Goal: Task Accomplishment & Management: Use online tool/utility

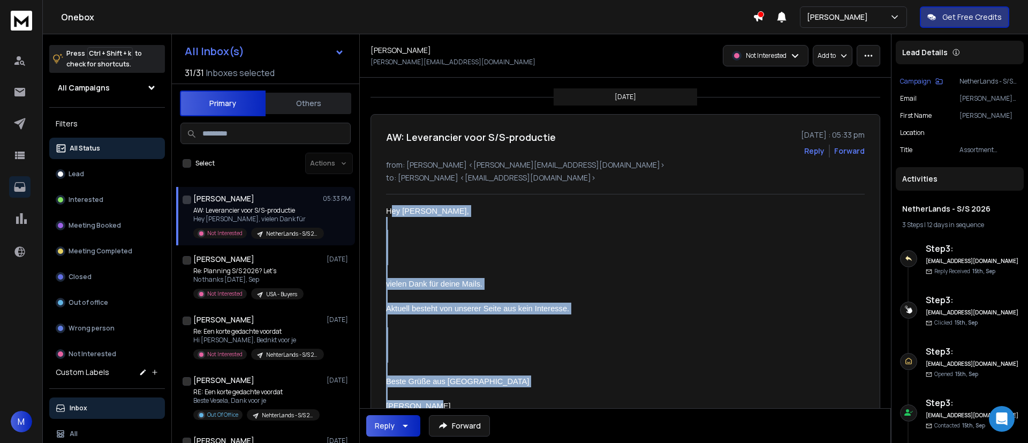
scroll to position [53, 0]
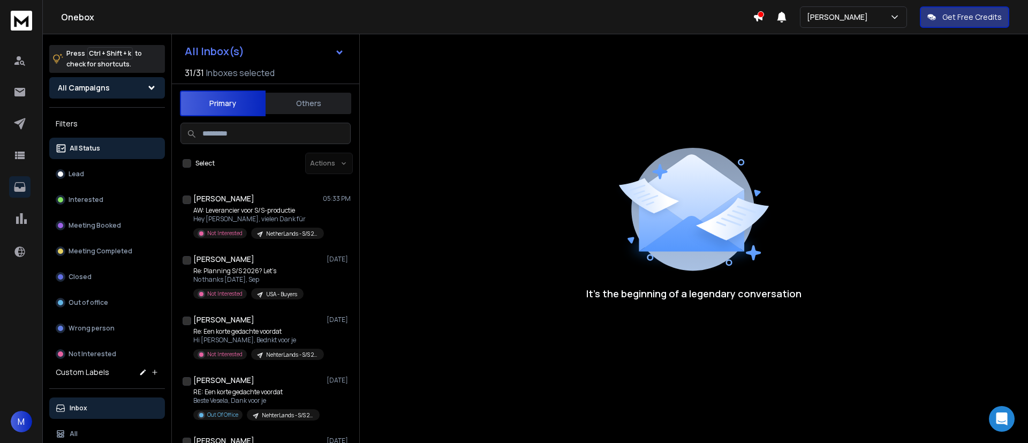
click at [128, 88] on button "All Campaigns" at bounding box center [107, 87] width 116 height 21
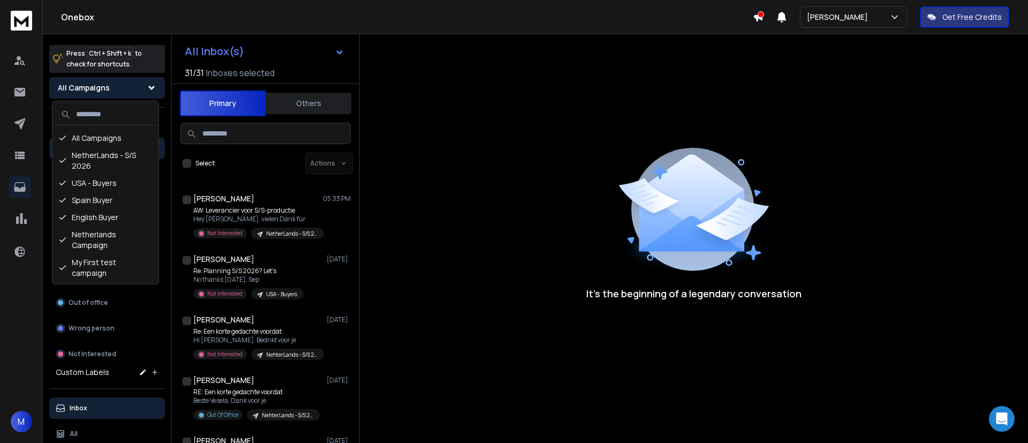
click at [132, 87] on button "All Campaigns" at bounding box center [107, 87] width 116 height 21
click at [148, 88] on icon at bounding box center [151, 88] width 6 height 4
click at [0, 320] on div "M" at bounding box center [21, 221] width 43 height 443
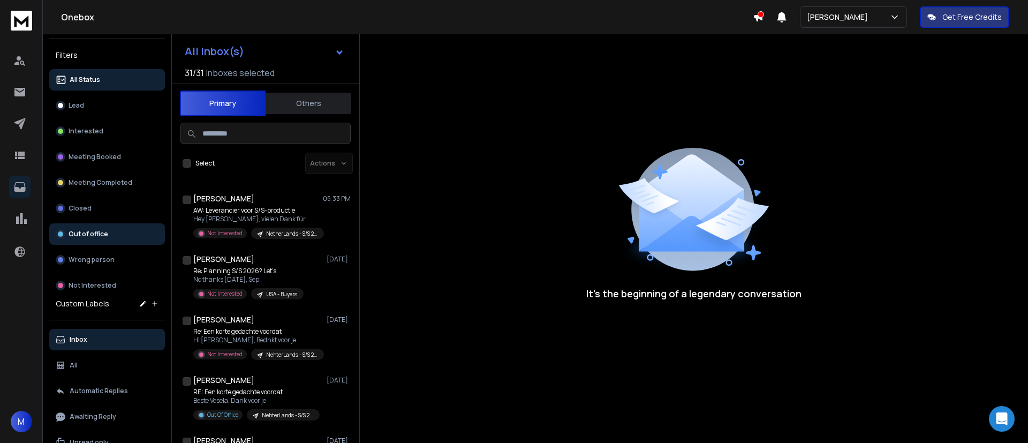
scroll to position [151, 0]
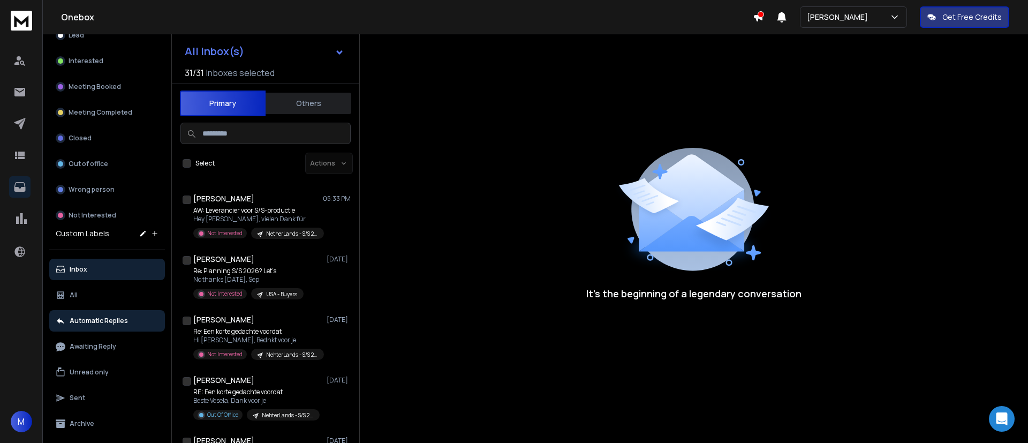
click at [93, 316] on p "Automatic Replies" at bounding box center [99, 320] width 58 height 9
